Goal: Task Accomplishment & Management: Manage account settings

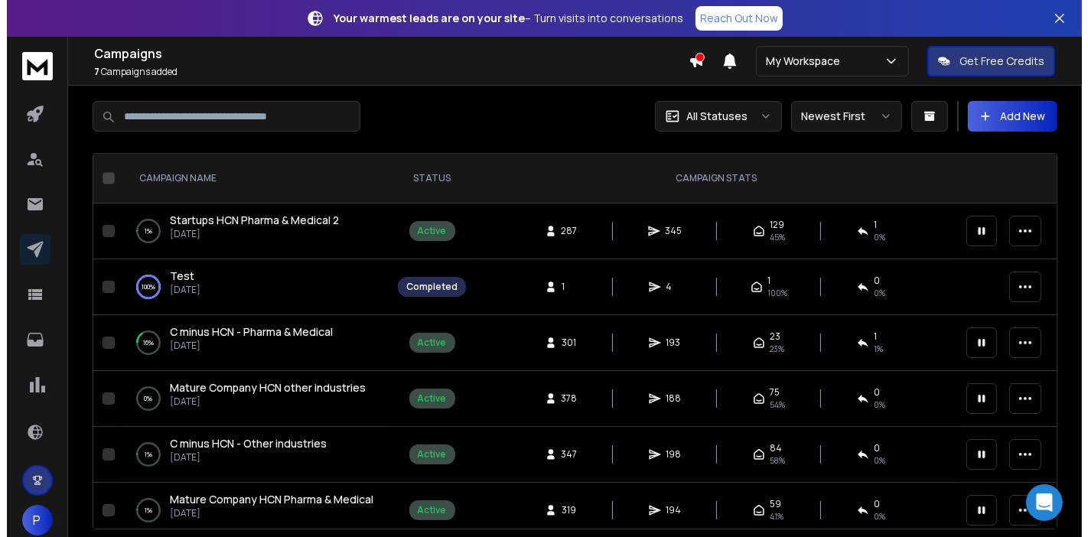
scroll to position [1, 0]
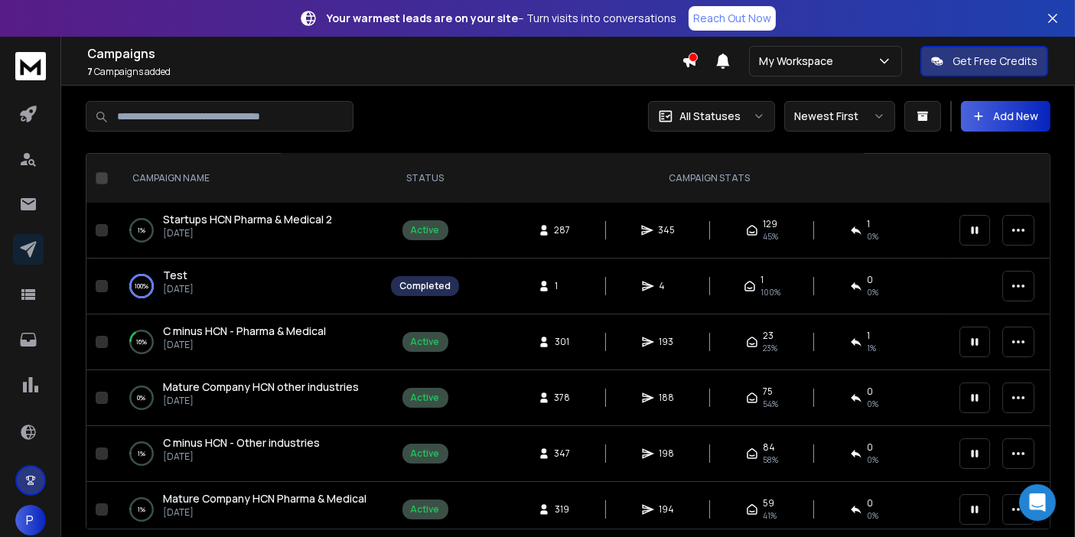
click at [104, 228] on button "button" at bounding box center [102, 230] width 12 height 12
click at [18, 390] on link at bounding box center [30, 384] width 35 height 35
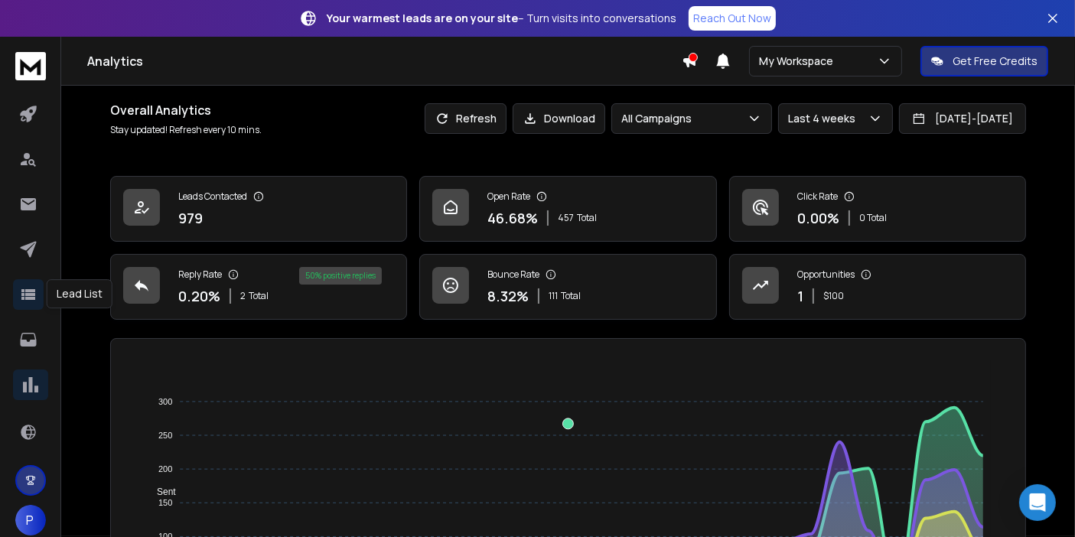
click at [31, 283] on link at bounding box center [28, 294] width 31 height 31
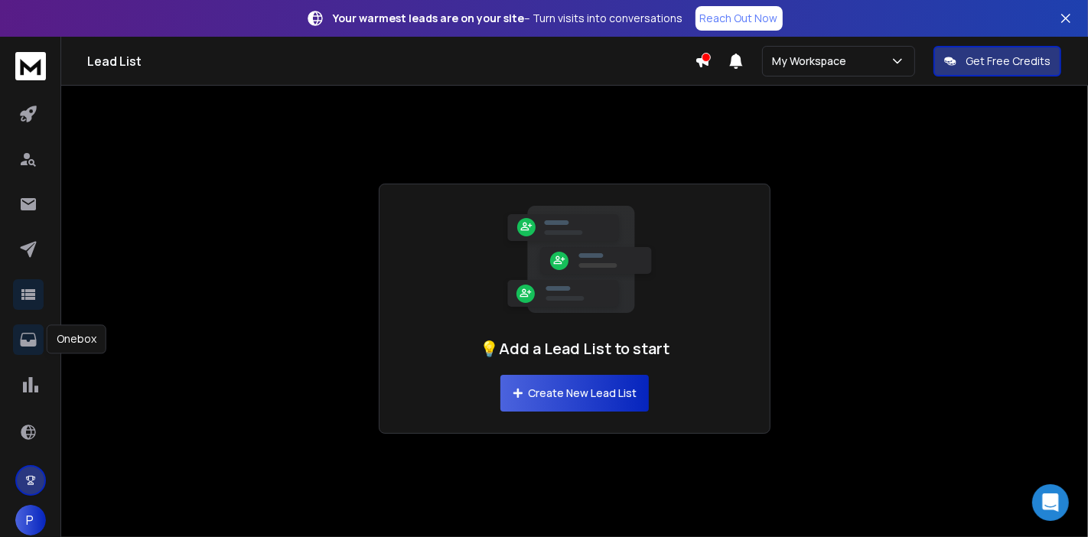
click at [21, 348] on link at bounding box center [28, 339] width 31 height 31
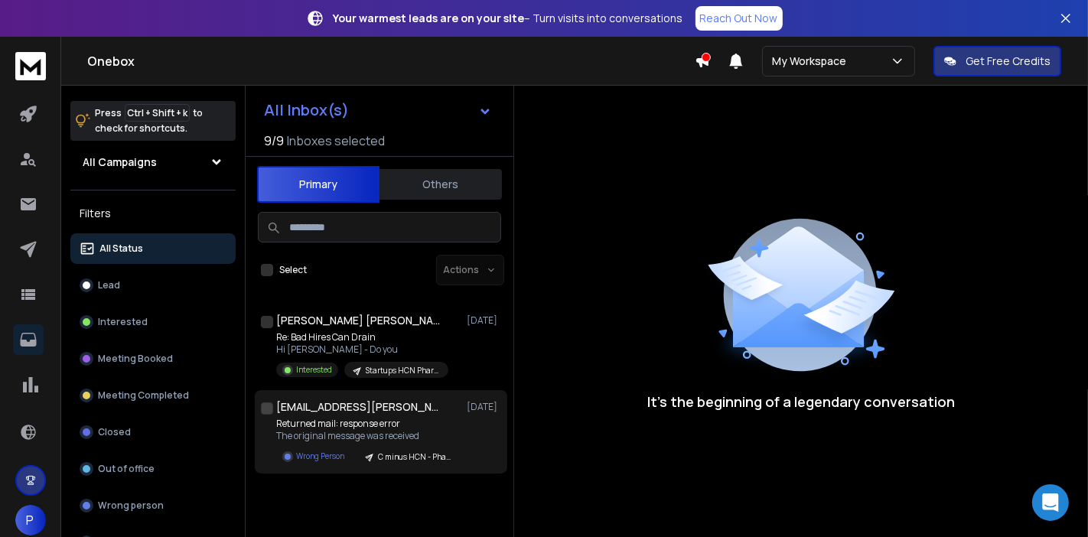
click at [361, 412] on h1 "[EMAIL_ADDRESS][PERSON_NAME][DOMAIN_NAME]" at bounding box center [360, 406] width 168 height 15
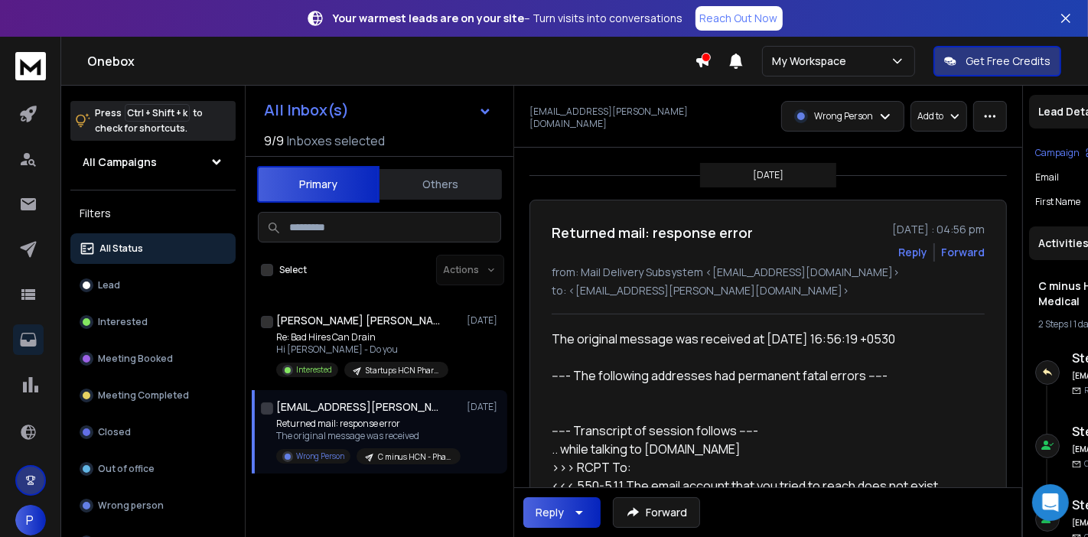
scroll to position [214, 0]
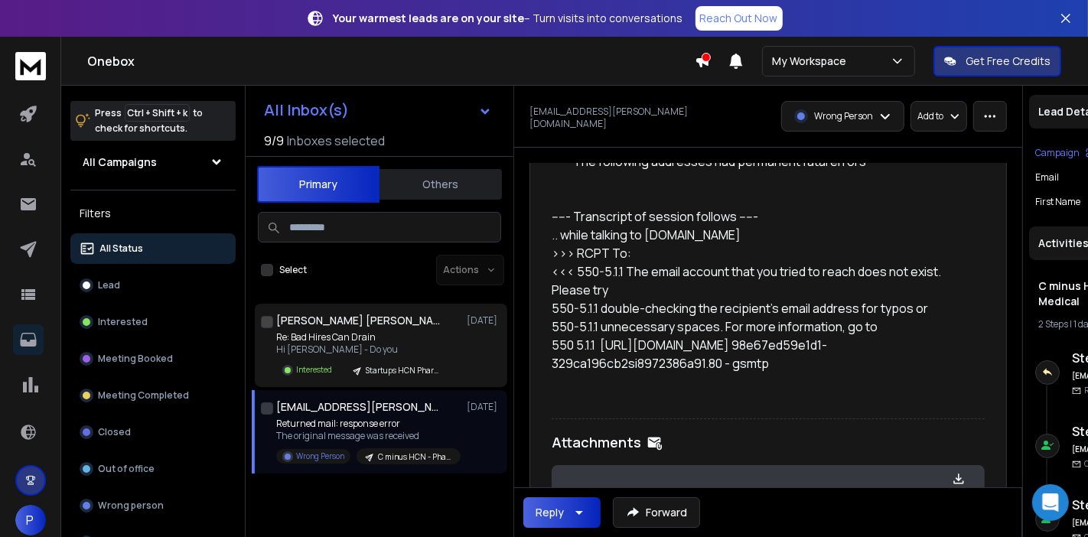
click at [383, 320] on div "[PERSON_NAME] [PERSON_NAME] [DATE]" at bounding box center [388, 320] width 225 height 15
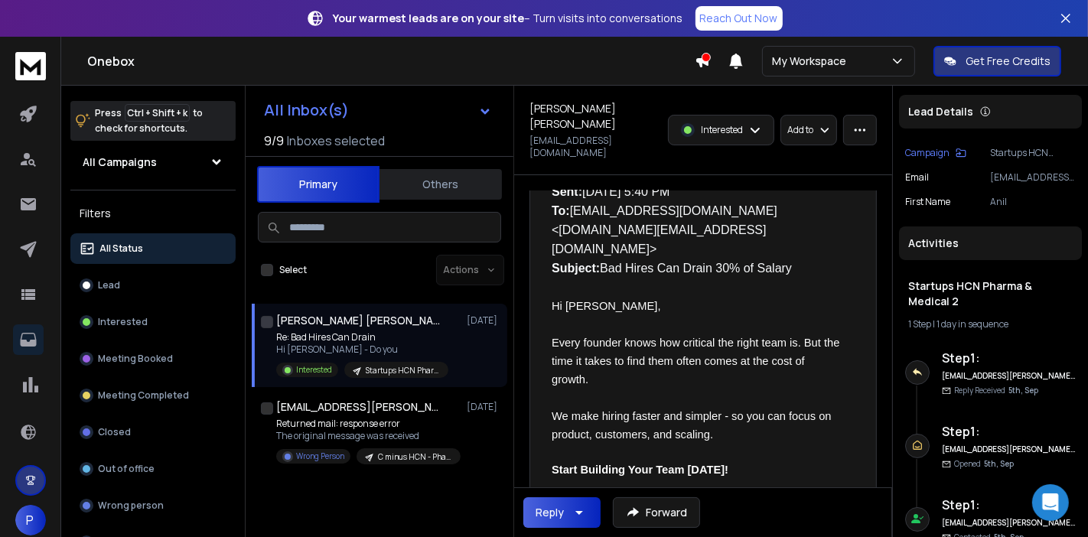
scroll to position [430, 0]
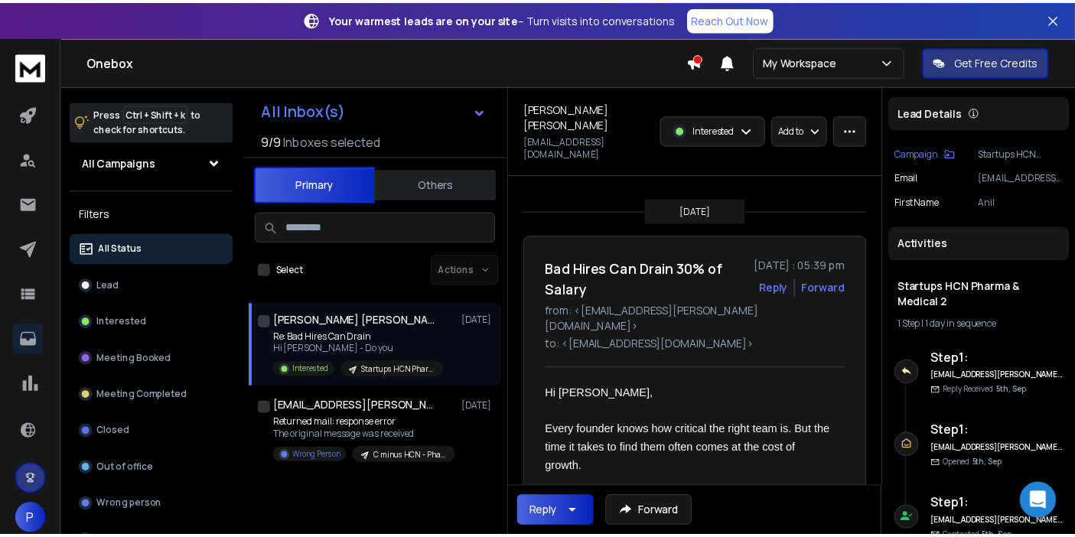
scroll to position [831, 0]
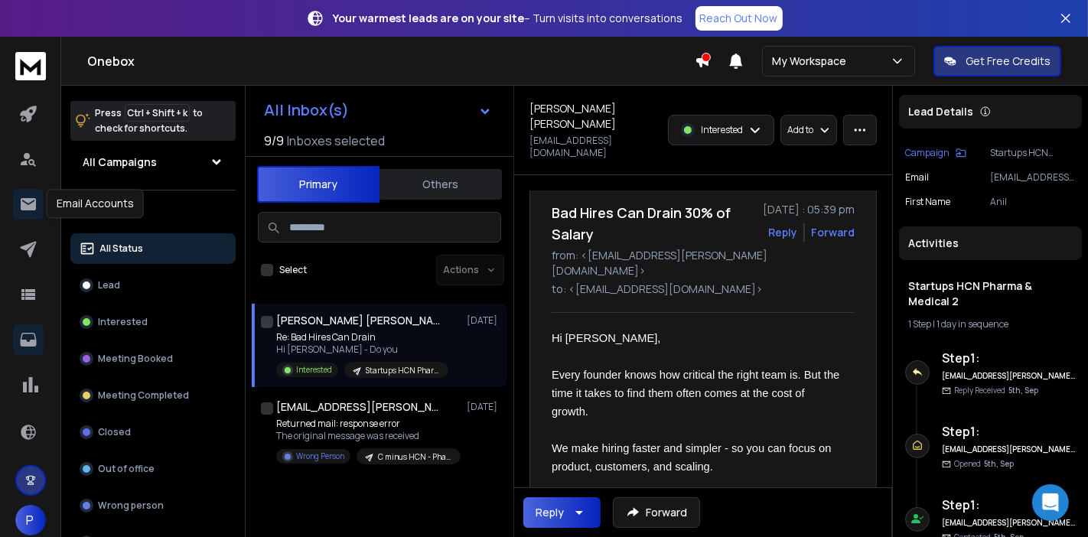
click at [31, 204] on icon at bounding box center [28, 204] width 15 height 12
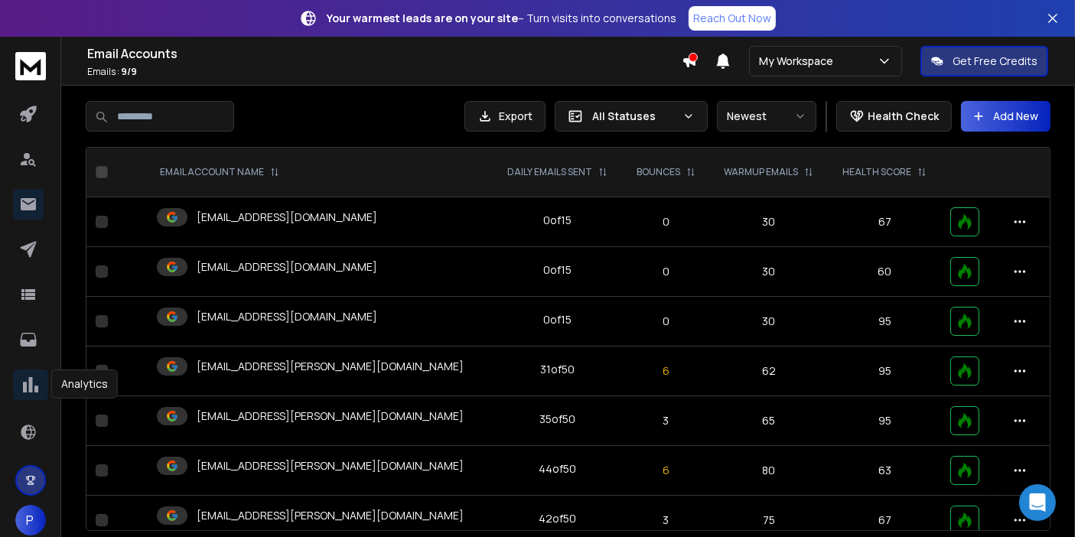
click at [25, 392] on icon at bounding box center [30, 384] width 23 height 23
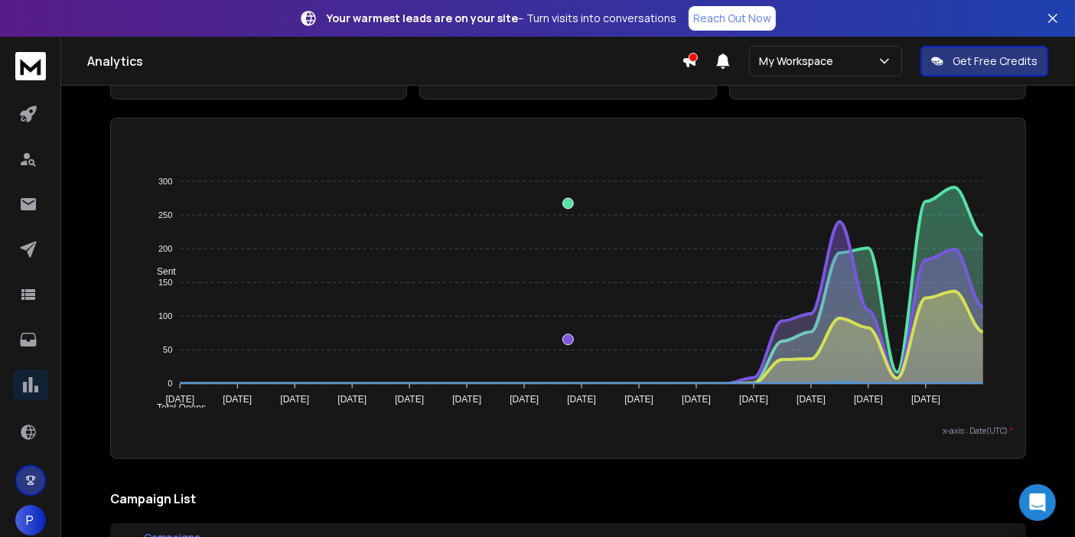
scroll to position [220, 0]
click at [566, 497] on h2 "Campaign List" at bounding box center [568, 499] width 916 height 18
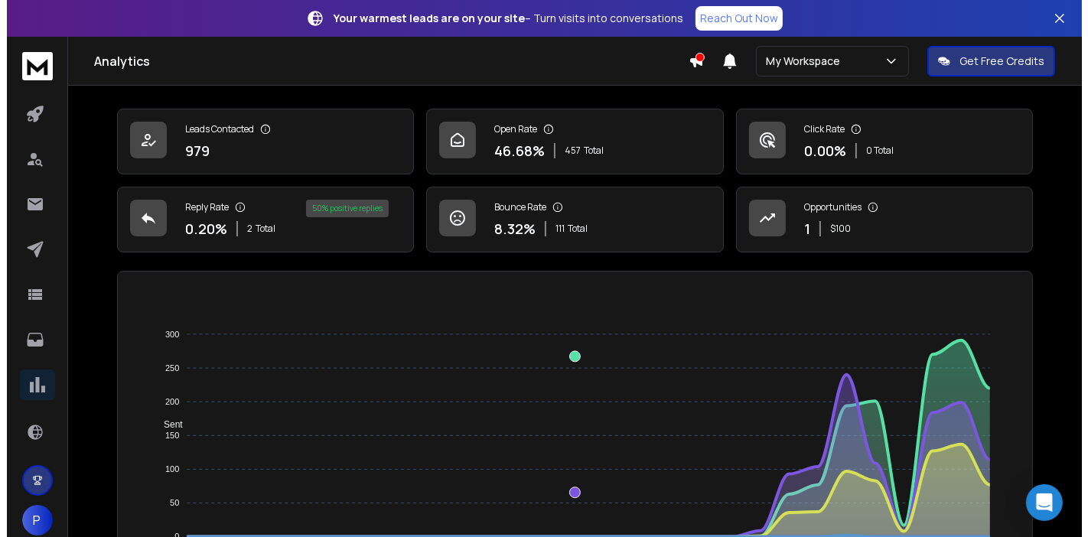
scroll to position [0, 0]
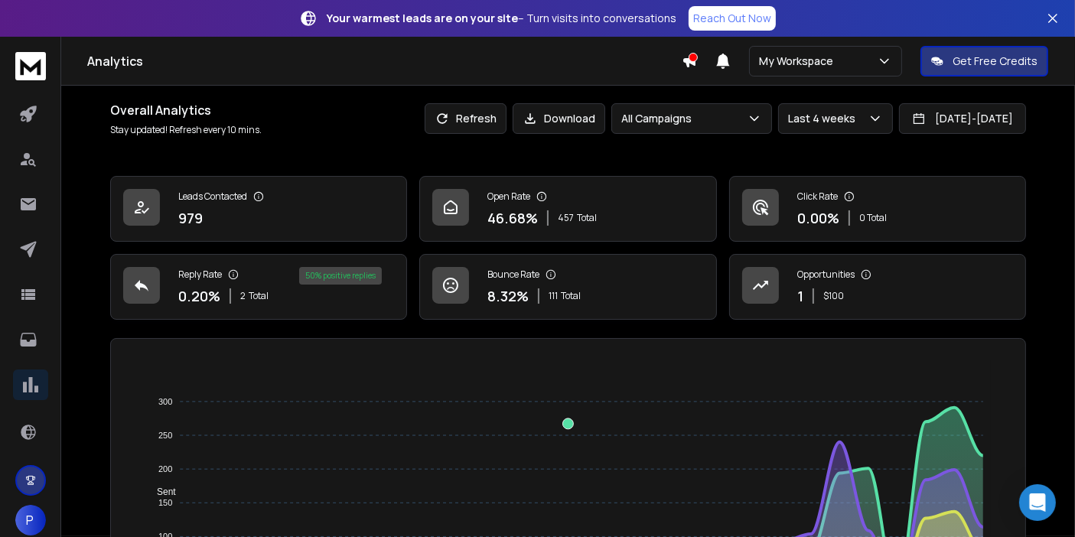
click at [1052, 22] on icon at bounding box center [1053, 18] width 14 height 14
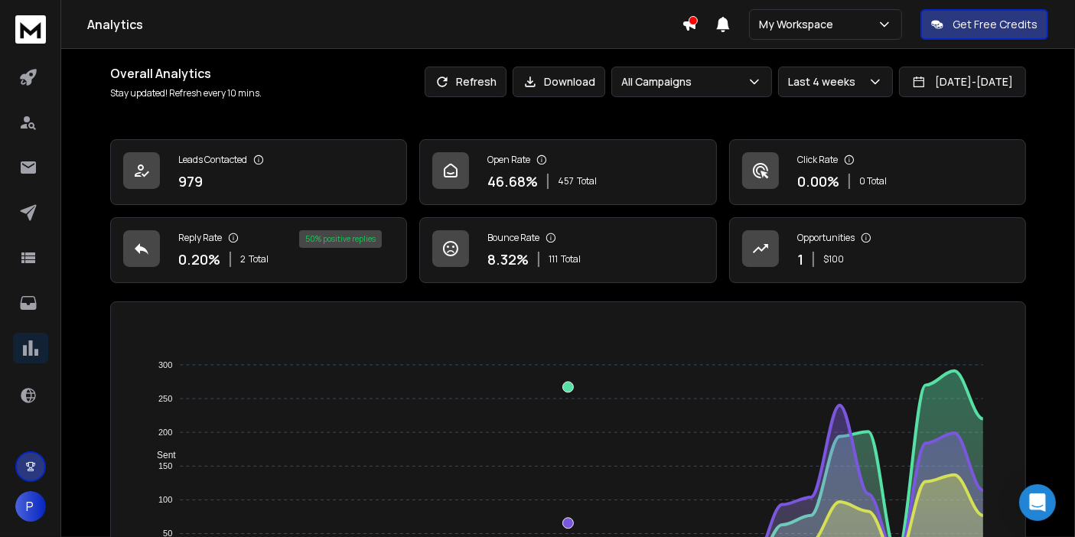
click at [33, 217] on icon at bounding box center [28, 213] width 18 height 18
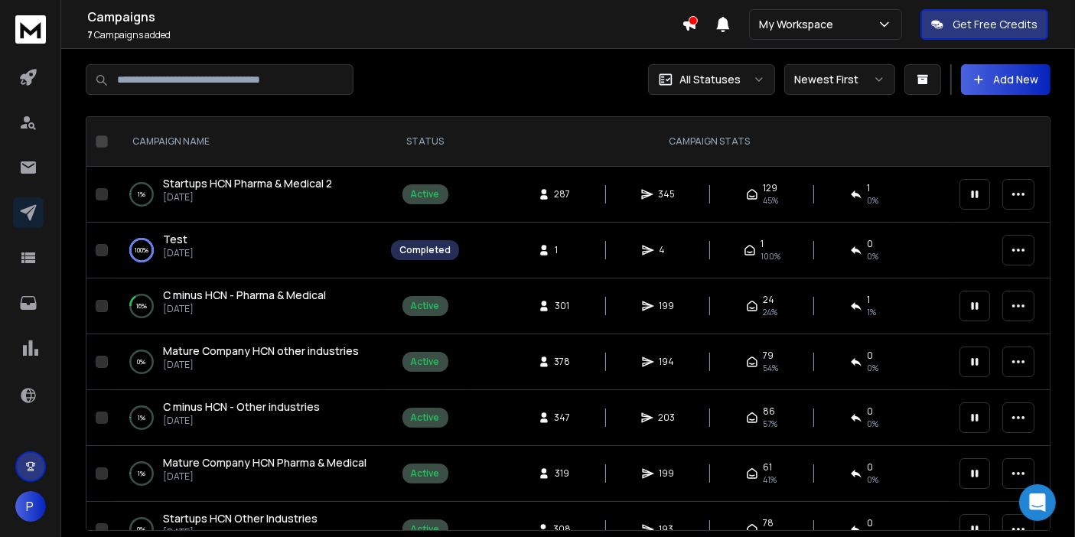
click at [236, 181] on span "Startups HCN Pharma & Medical 2" at bounding box center [247, 183] width 169 height 15
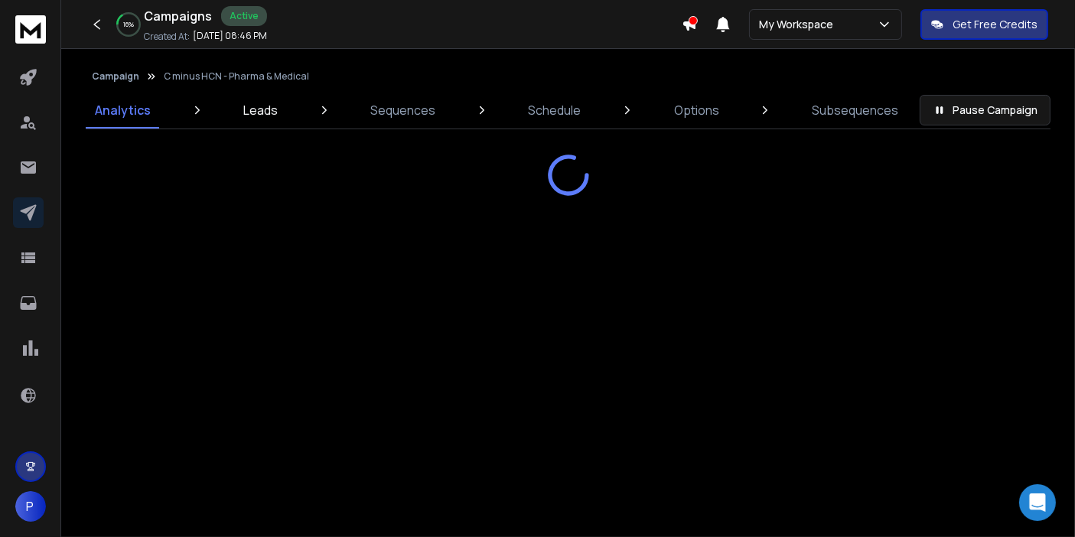
click at [273, 115] on p "Leads" at bounding box center [260, 110] width 34 height 18
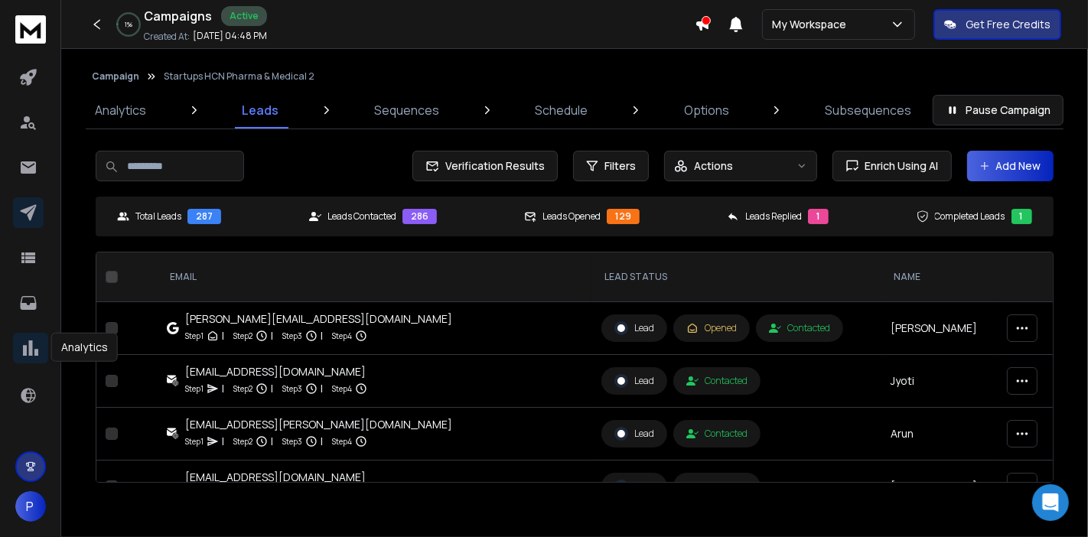
click at [22, 357] on icon at bounding box center [30, 348] width 23 height 23
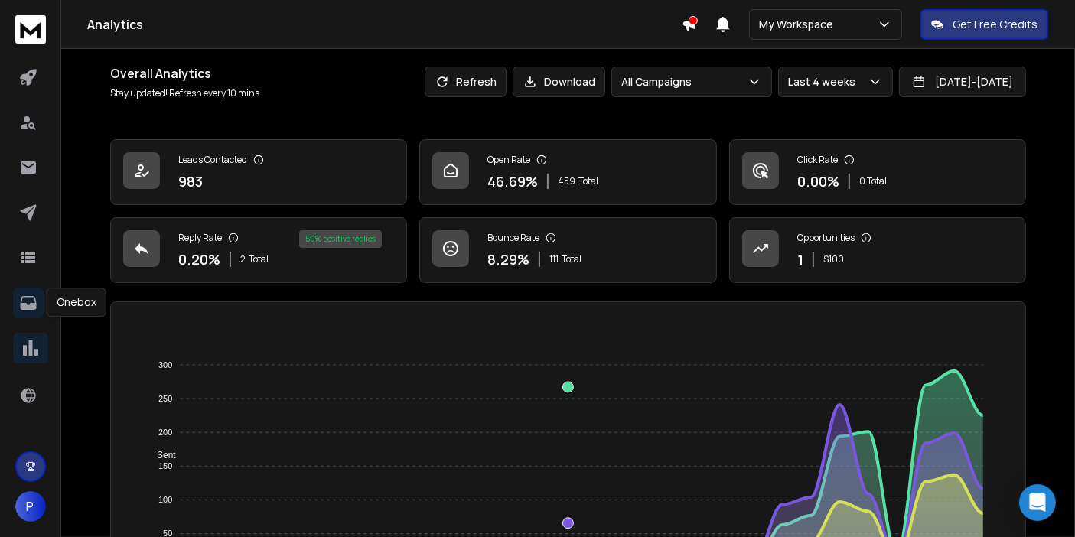
click at [23, 302] on icon at bounding box center [28, 303] width 16 height 14
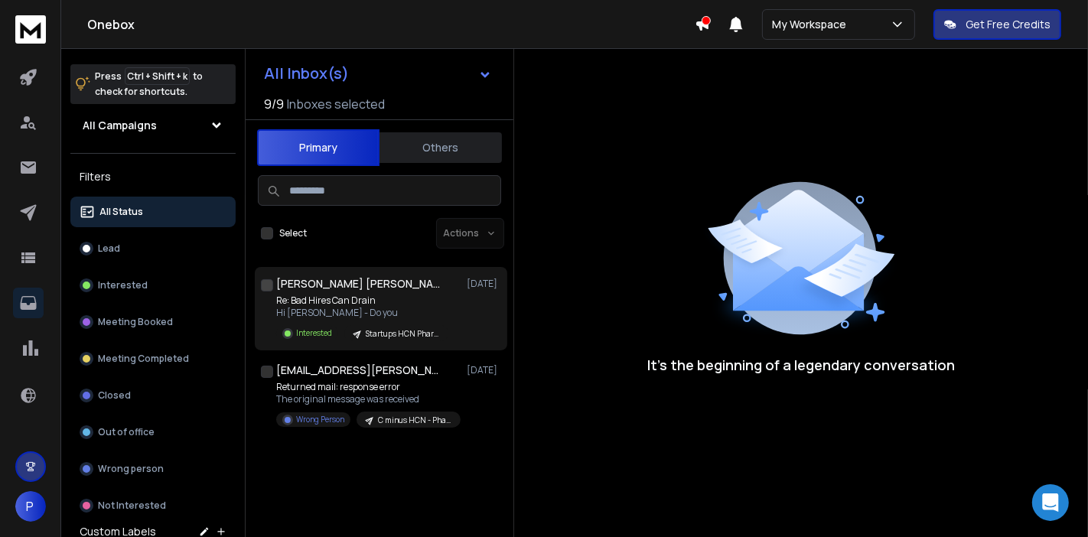
click at [383, 300] on p "Re: Bad Hires Can Drain" at bounding box center [362, 301] width 172 height 12
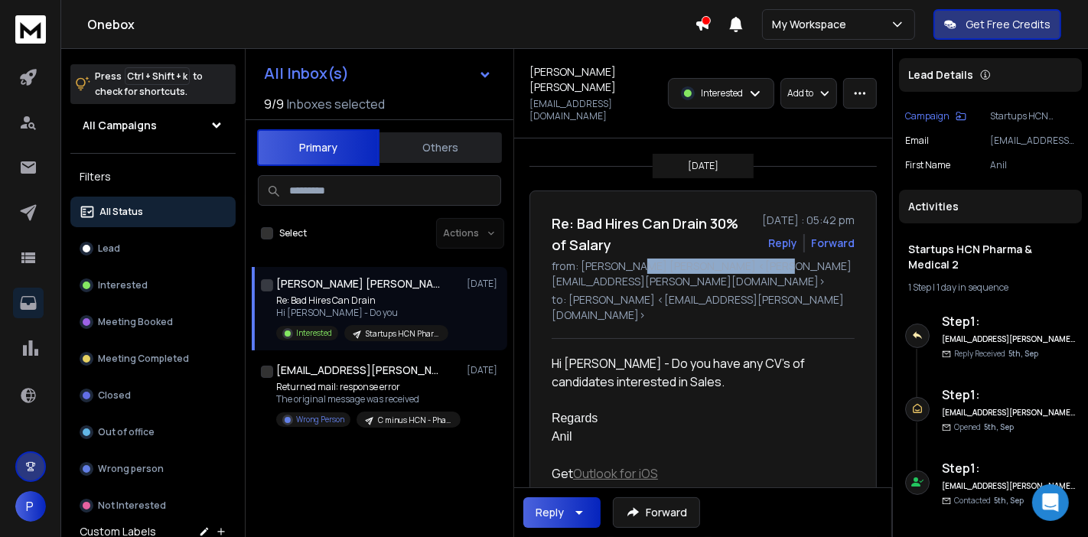
drag, startPoint x: 750, startPoint y: 239, endPoint x: 626, endPoint y: 242, distance: 124.0
click at [626, 259] on p "from: [PERSON_NAME] [PERSON_NAME] <[PERSON_NAME][EMAIL_ADDRESS][PERSON_NAME][DO…" at bounding box center [703, 274] width 303 height 31
copy p "<[EMAIL_ADDRESS][DOMAIN_NAME]>"
click at [848, 87] on button "button" at bounding box center [860, 93] width 34 height 31
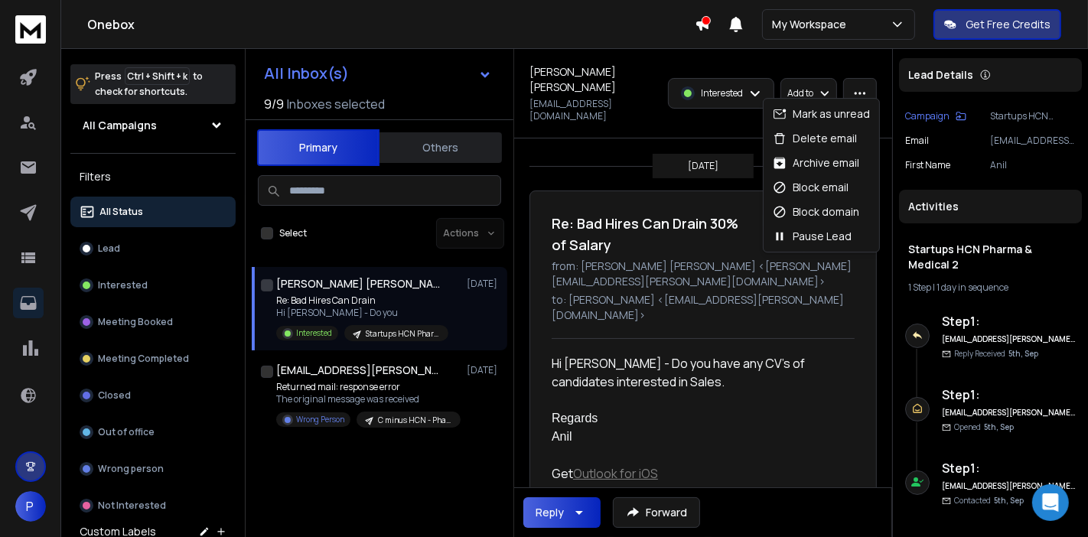
click at [884, 291] on div "[DATE] Re: Bad Hires Can Drain 30% of Salary [DATE] : 05:42 pm Reply Forward fr…" at bounding box center [703, 539] width 378 height 771
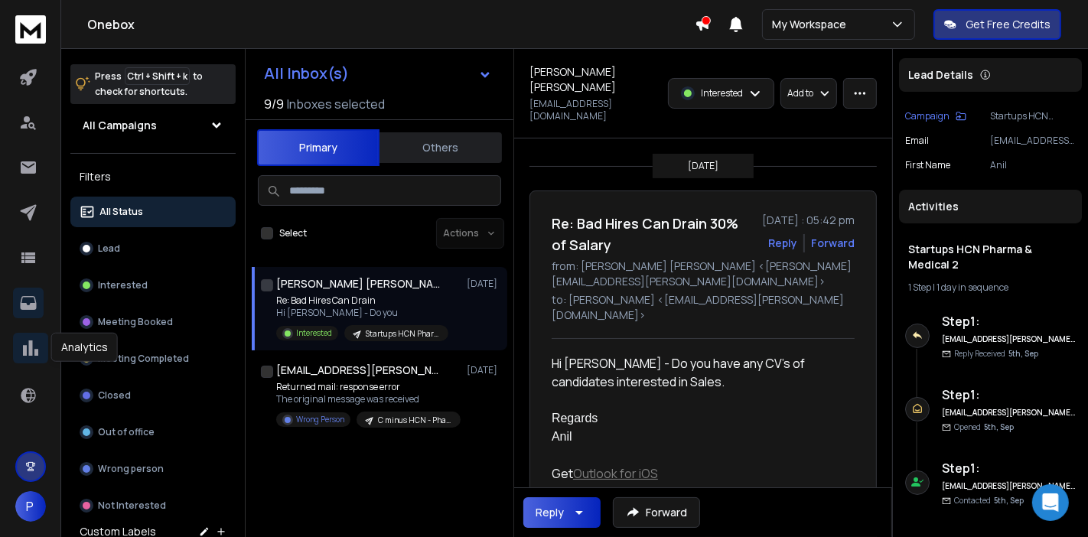
click at [26, 339] on icon at bounding box center [30, 348] width 23 height 23
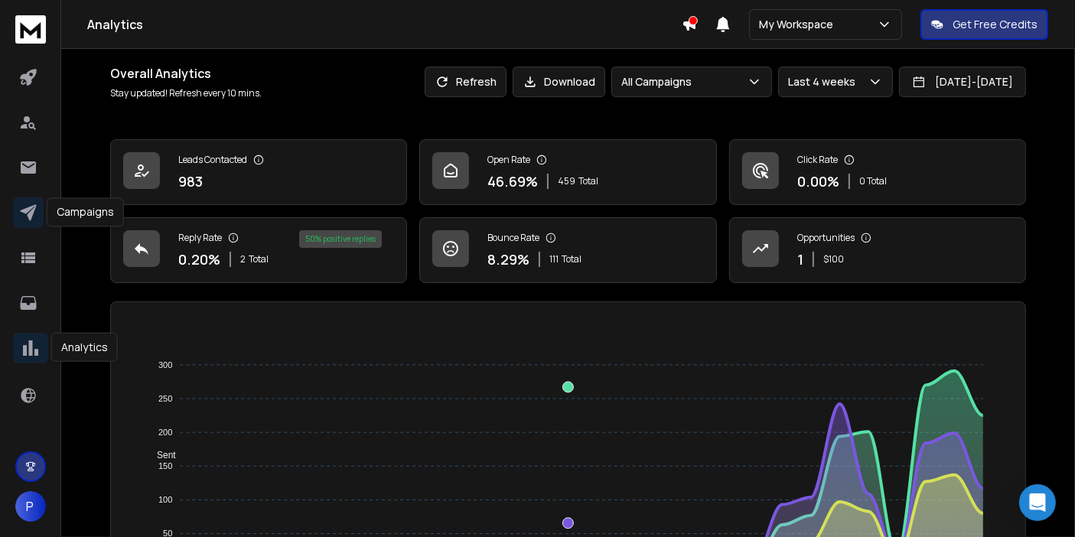
click at [21, 217] on icon at bounding box center [28, 213] width 18 height 18
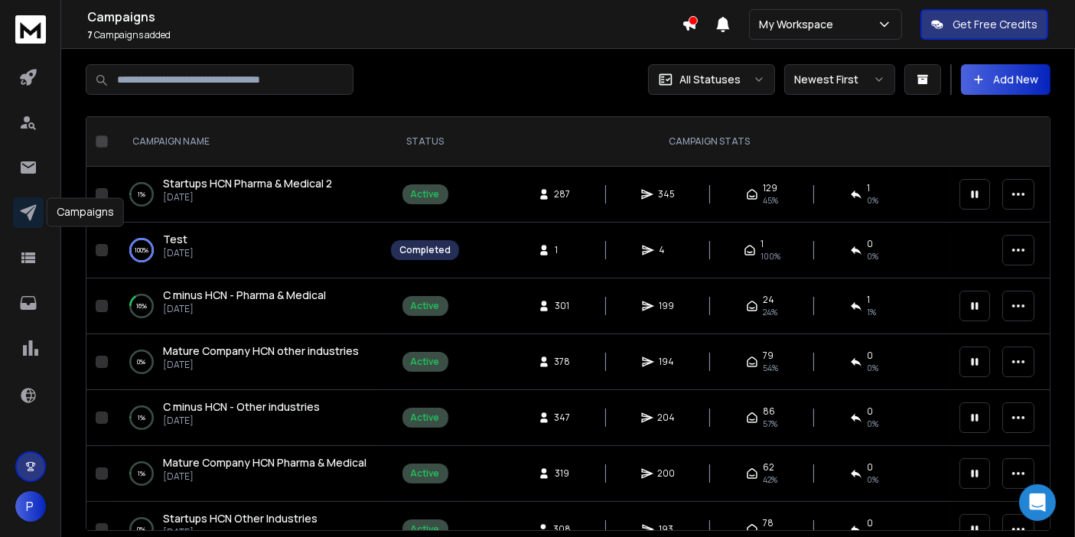
click at [237, 83] on input at bounding box center [220, 79] width 268 height 31
type input "********"
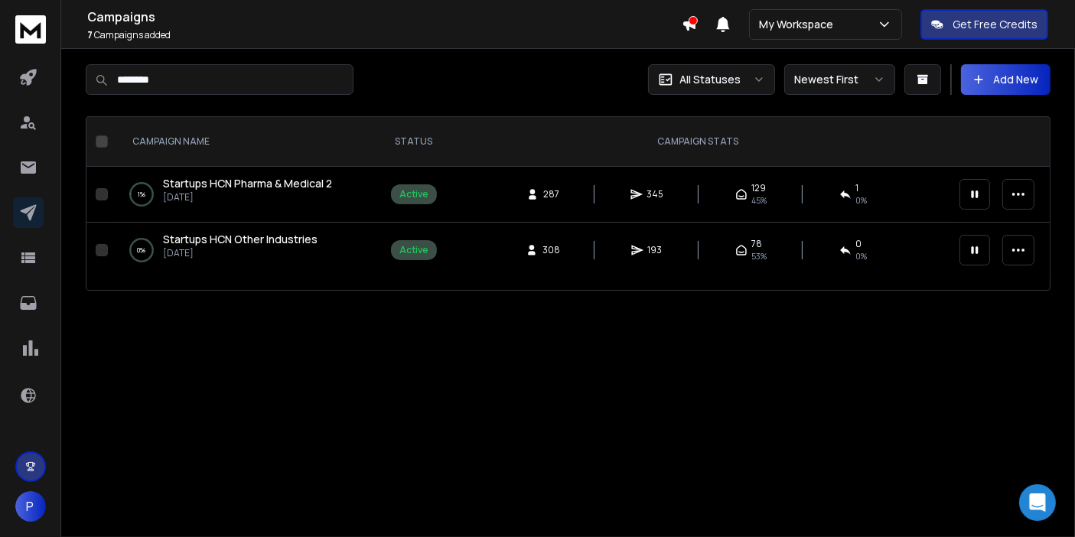
click at [101, 191] on button "button" at bounding box center [102, 194] width 12 height 12
click at [100, 191] on button "button" at bounding box center [102, 194] width 12 height 12
click at [236, 179] on span "Startups HCN Pharma & Medical 2" at bounding box center [247, 183] width 169 height 15
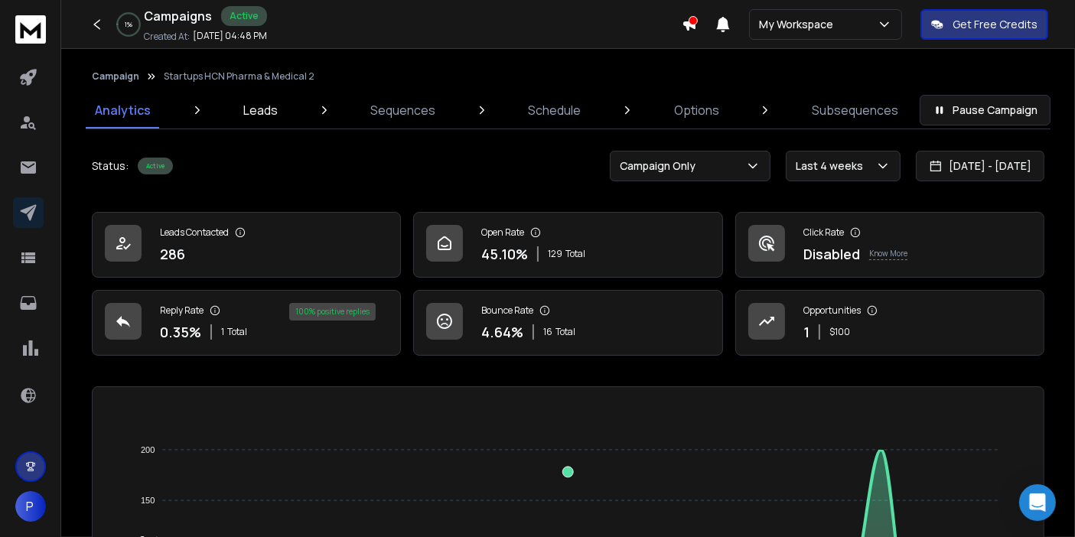
click at [265, 114] on p "Leads" at bounding box center [260, 110] width 34 height 18
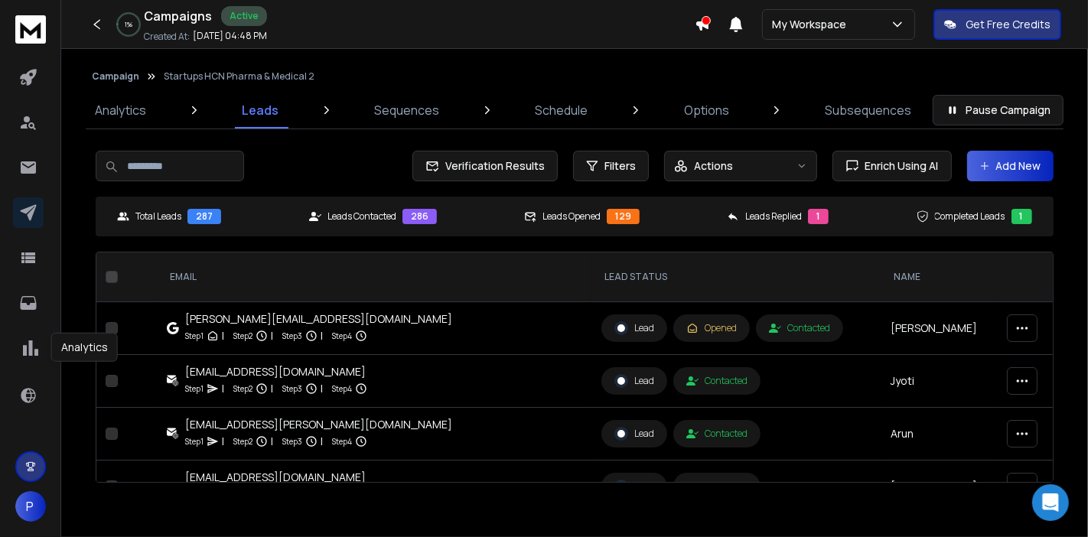
drag, startPoint x: 30, startPoint y: 352, endPoint x: 68, endPoint y: 353, distance: 38.3
click at [30, 352] on icon at bounding box center [30, 347] width 15 height 15
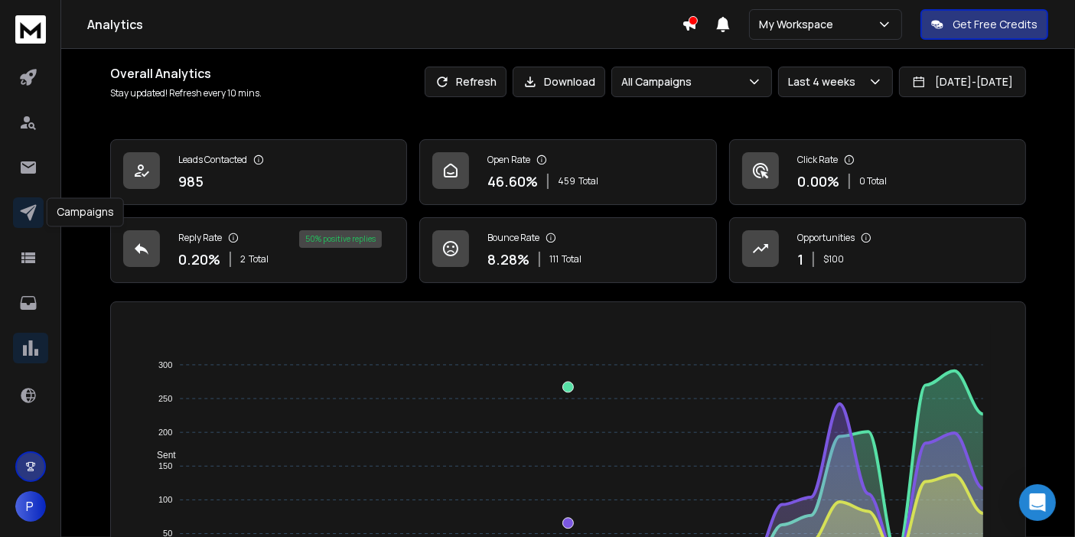
click at [26, 210] on icon at bounding box center [28, 212] width 16 height 16
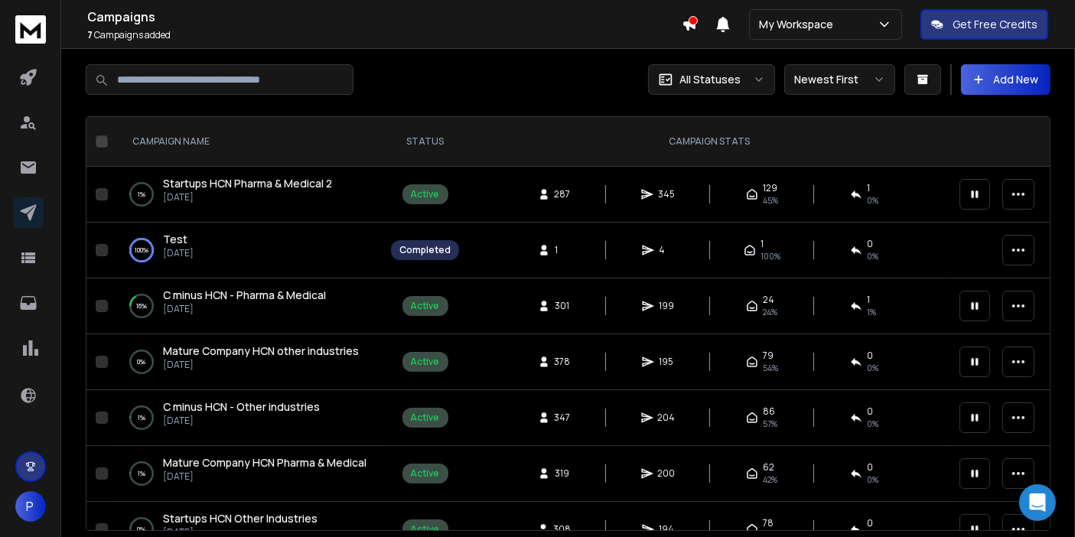
click at [205, 80] on input at bounding box center [220, 79] width 268 height 31
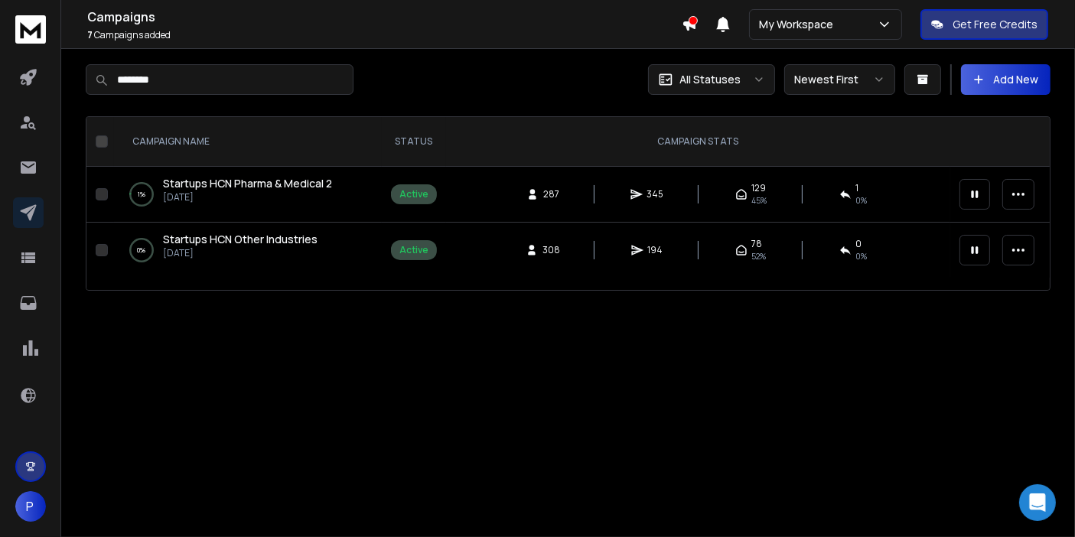
type input "********"
click at [277, 183] on span "Startups HCN Pharma & Medical 2" at bounding box center [247, 183] width 169 height 15
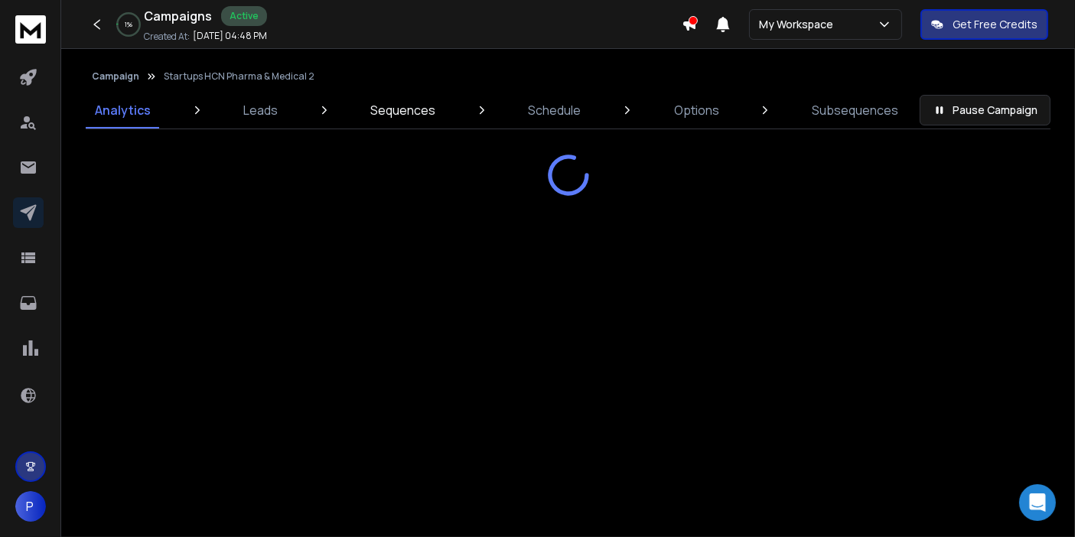
click at [413, 109] on p "Sequences" at bounding box center [402, 110] width 65 height 18
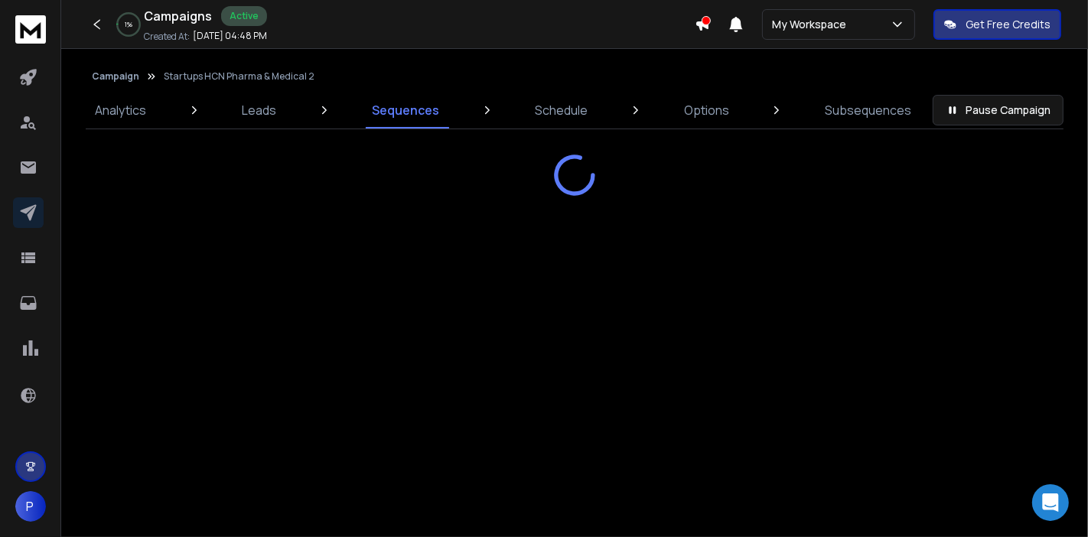
click at [413, 106] on p "Sequences" at bounding box center [405, 110] width 67 height 18
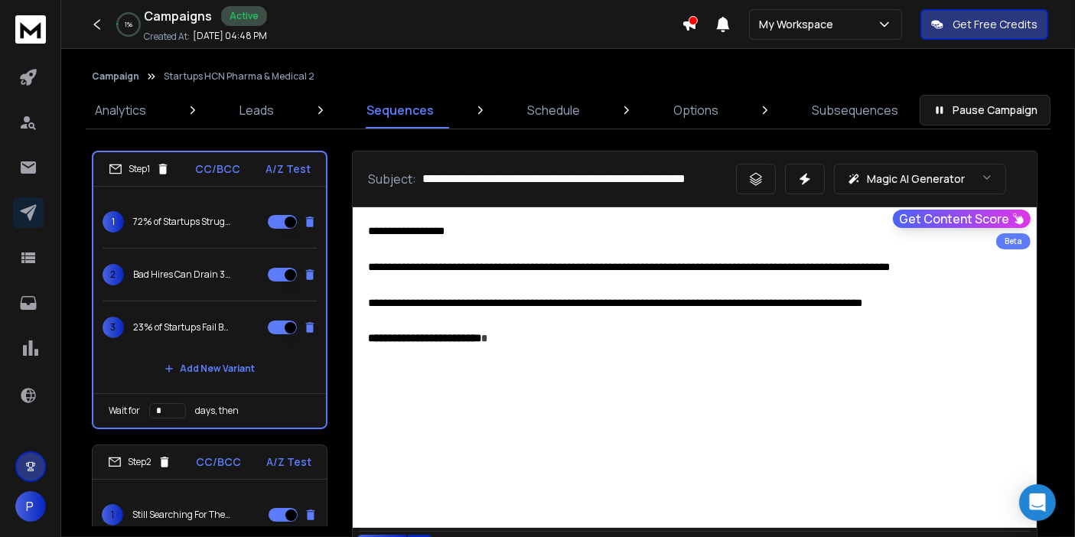
click at [187, 216] on p "72% of Startups Struggle to Attract and Retain Top Talent" at bounding box center [182, 222] width 98 height 12
drag, startPoint x: 444, startPoint y: 232, endPoint x: 385, endPoint y: 229, distance: 59.0
click at [385, 229] on span "**********" at bounding box center [406, 231] width 77 height 11
click at [166, 279] on div "2 Bad Hires Can Drain 30% of Salary" at bounding box center [167, 274] width 129 height 21
type input "**********"
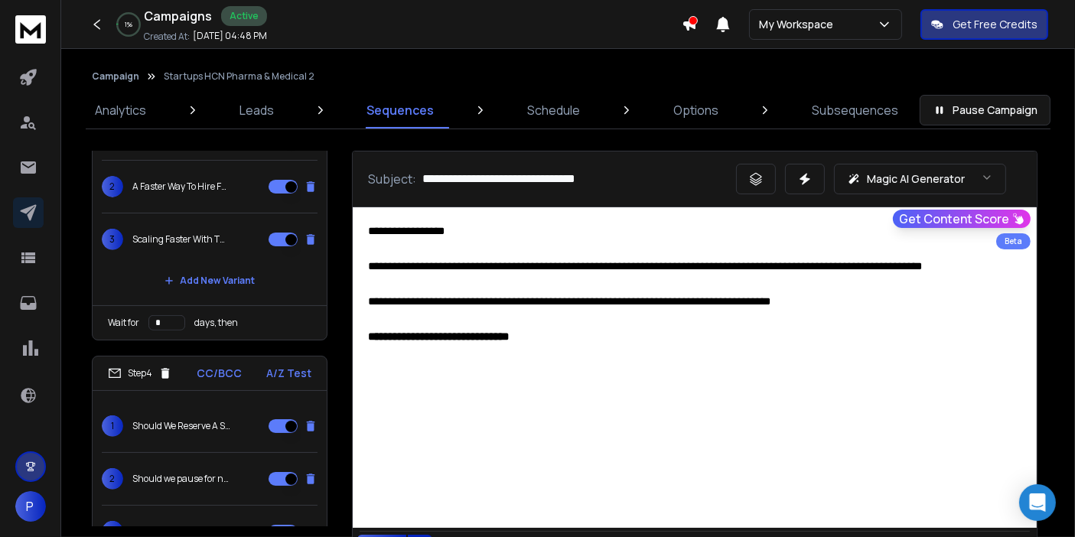
scroll to position [738, 0]
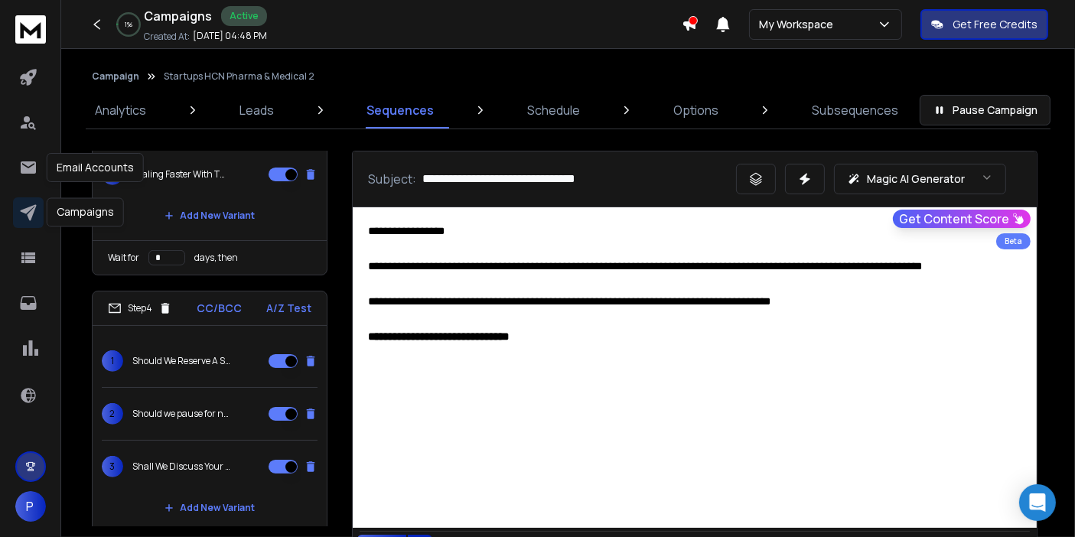
click at [27, 213] on icon at bounding box center [28, 212] width 16 height 16
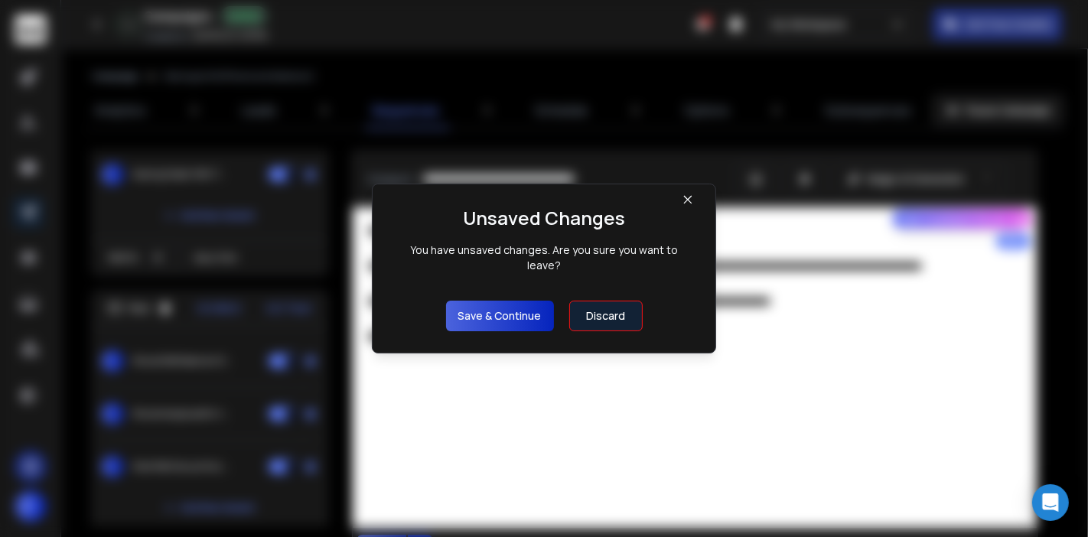
click at [538, 311] on button "Save & Continue" at bounding box center [500, 316] width 108 height 31
